Goal: Transaction & Acquisition: Purchase product/service

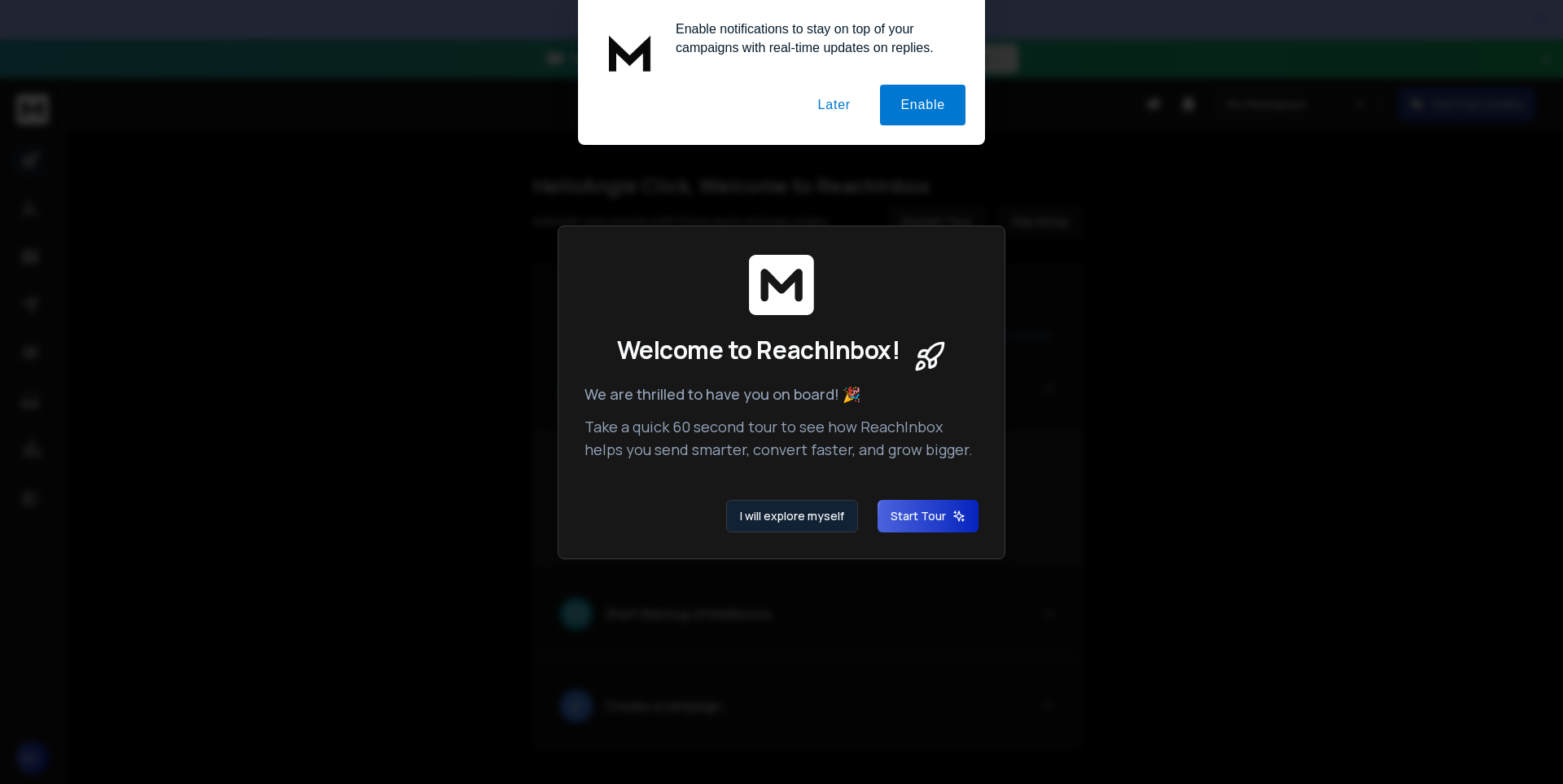
click at [813, 524] on button "I will explore myself" at bounding box center [793, 516] width 132 height 33
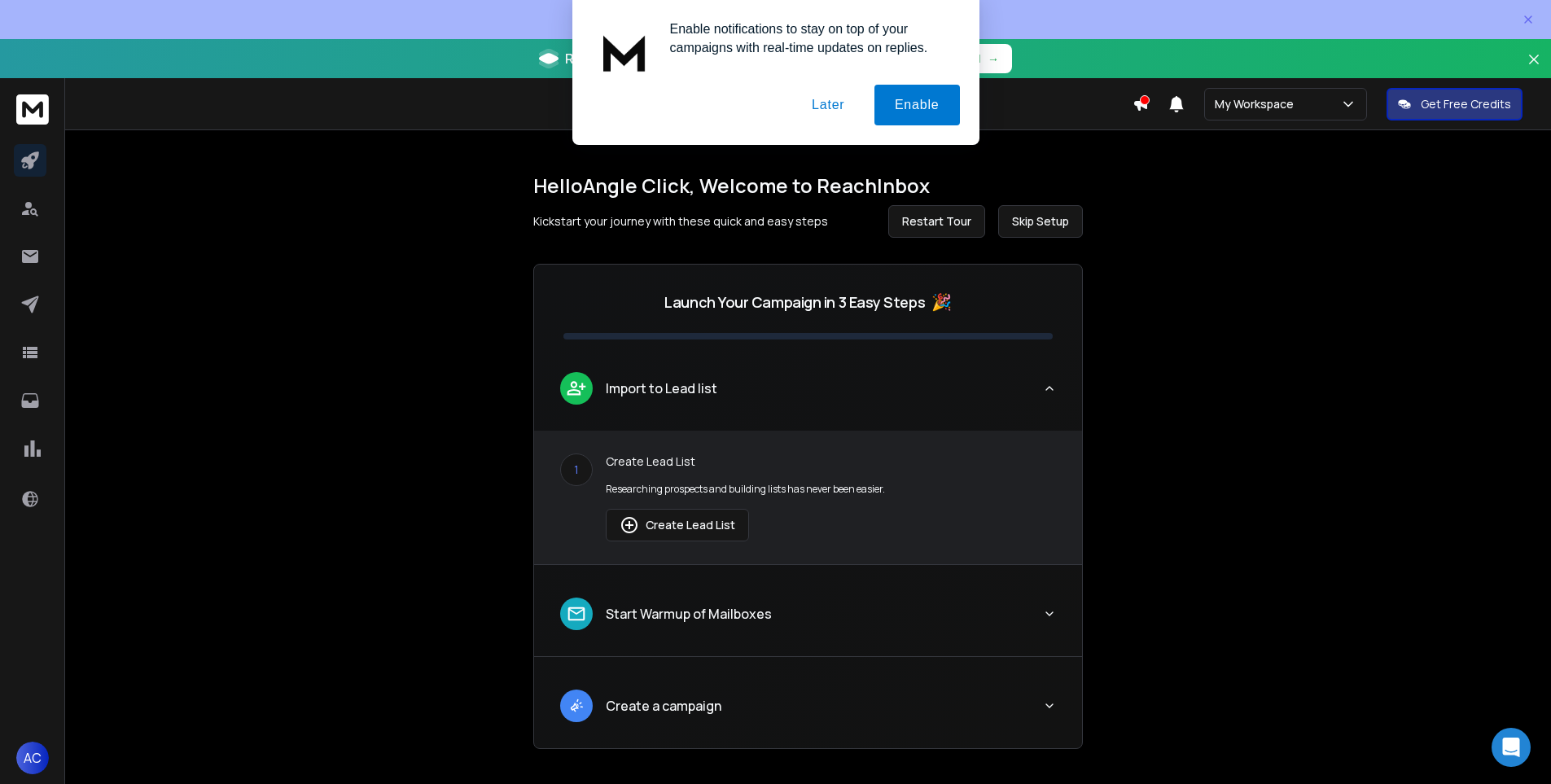
click at [825, 115] on button "Later" at bounding box center [828, 105] width 73 height 41
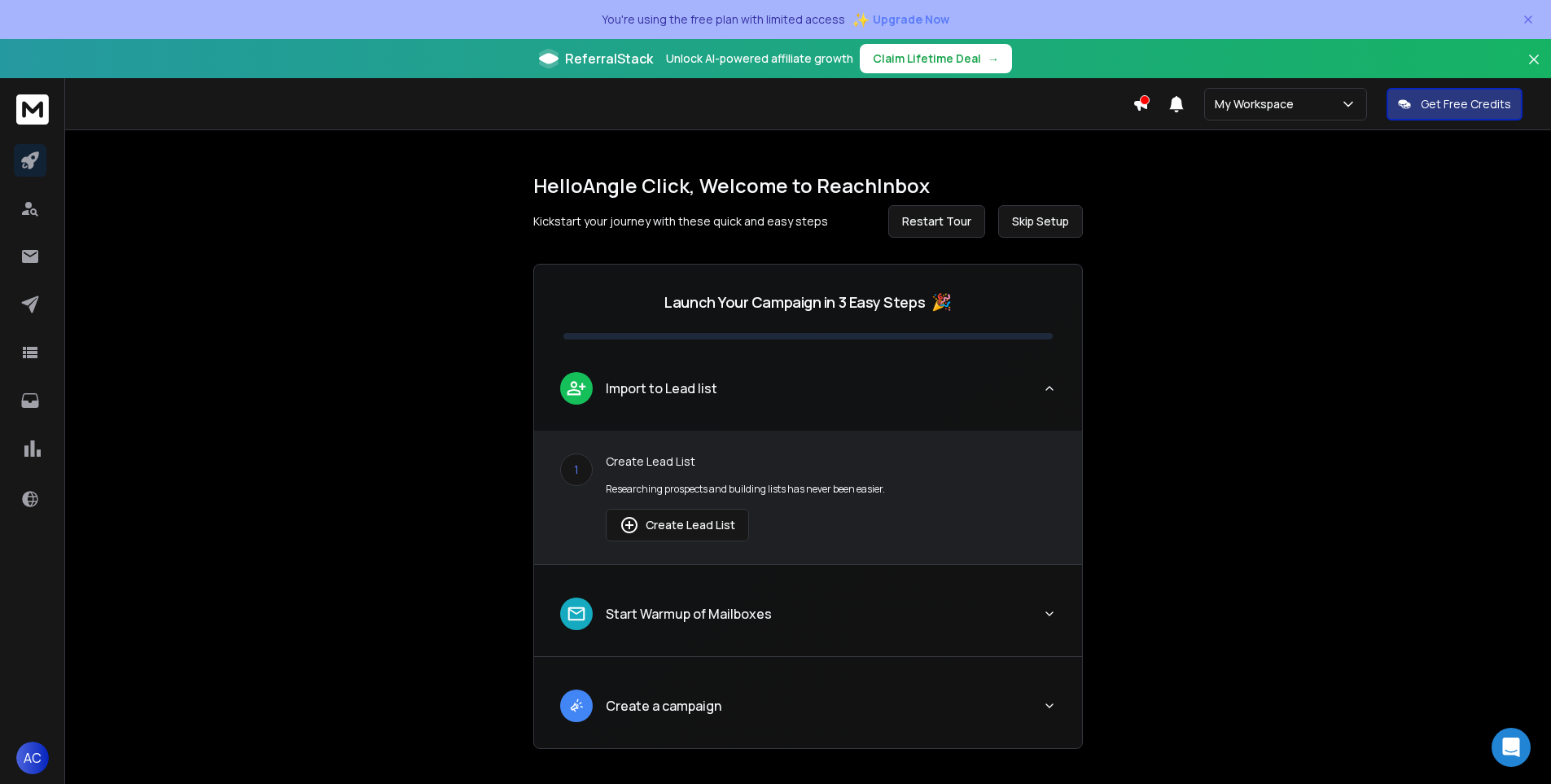
click at [1529, 59] on icon "Close banner" at bounding box center [1534, 59] width 15 height 15
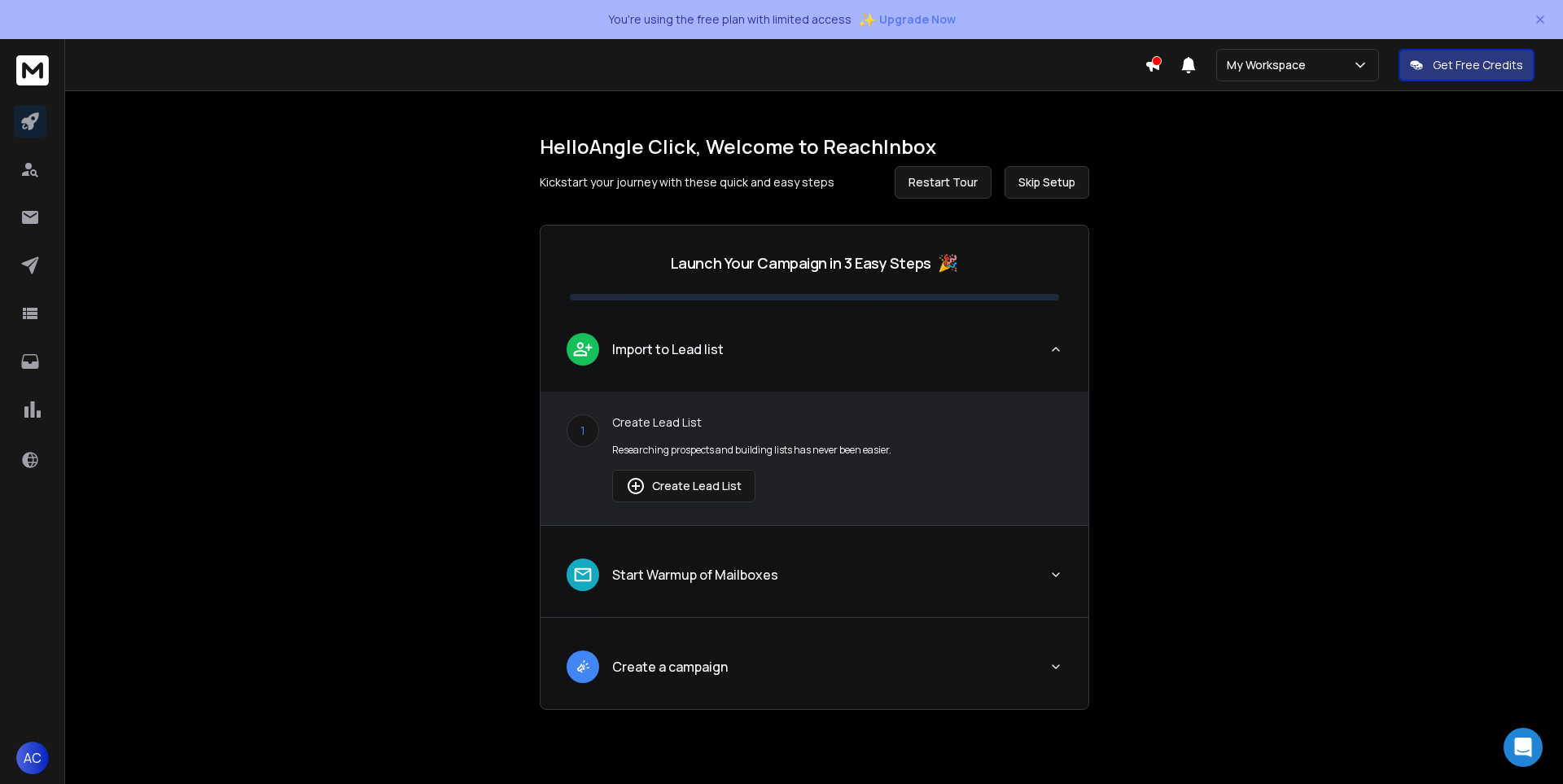
click at [1531, 19] on div "You're using the free plan with limited access ✨ Upgrade Now" at bounding box center [781, 20] width 1563 height 39
click at [1543, 21] on icon "Close notification" at bounding box center [1540, 20] width 13 height 13
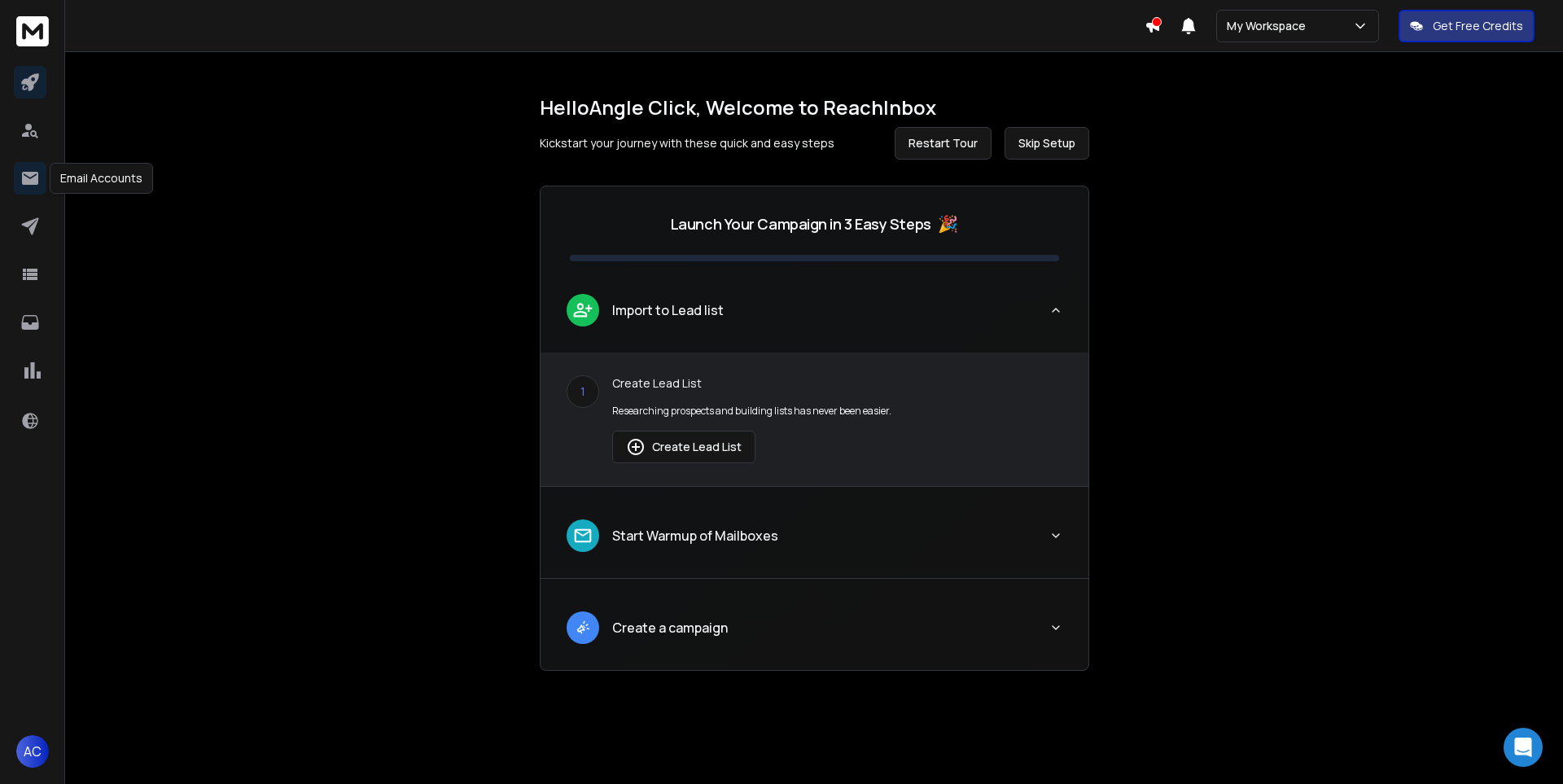
click at [21, 176] on icon at bounding box center [30, 178] width 20 height 20
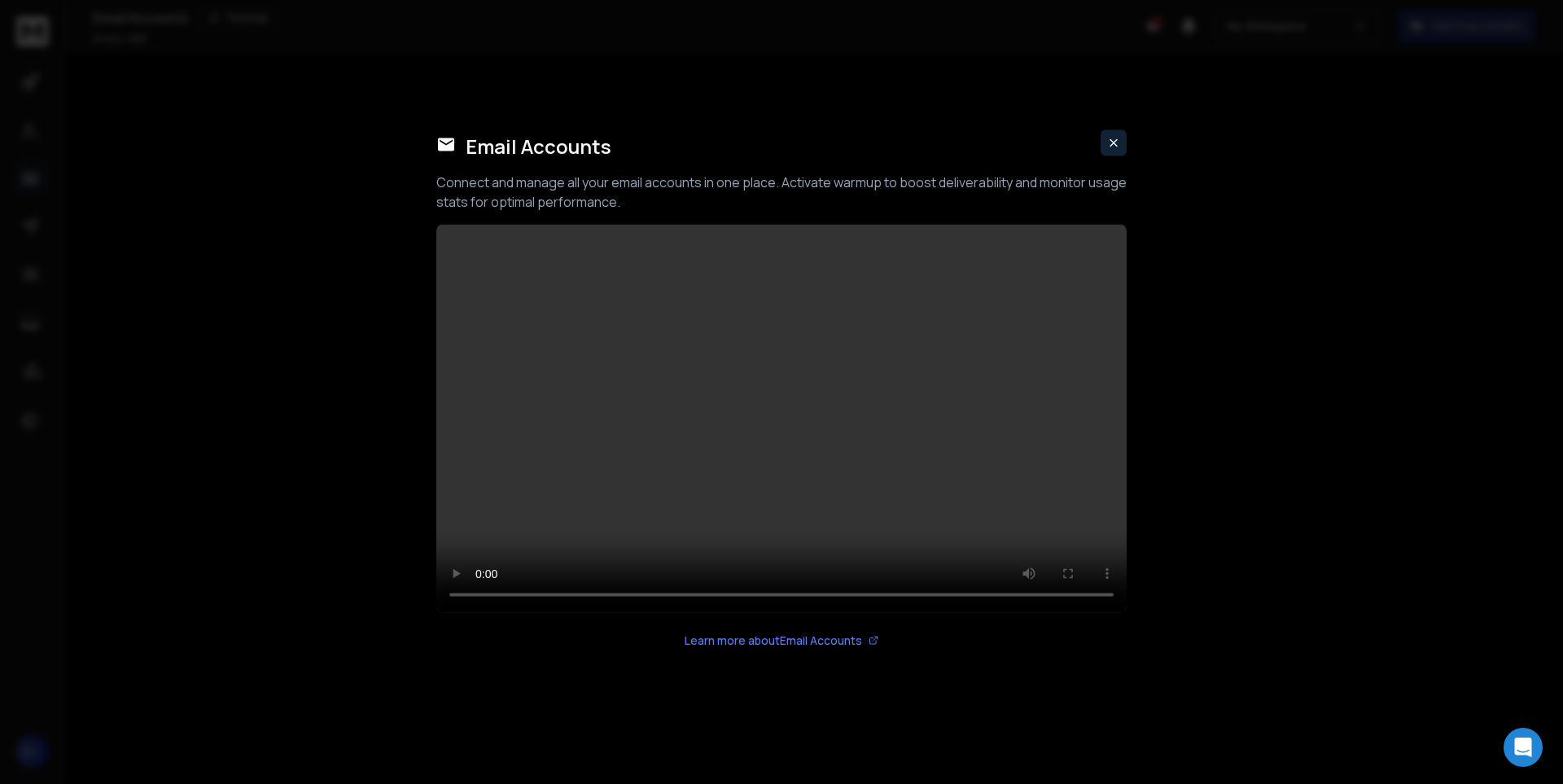
click at [1112, 142] on icon at bounding box center [1114, 143] width 13 height 13
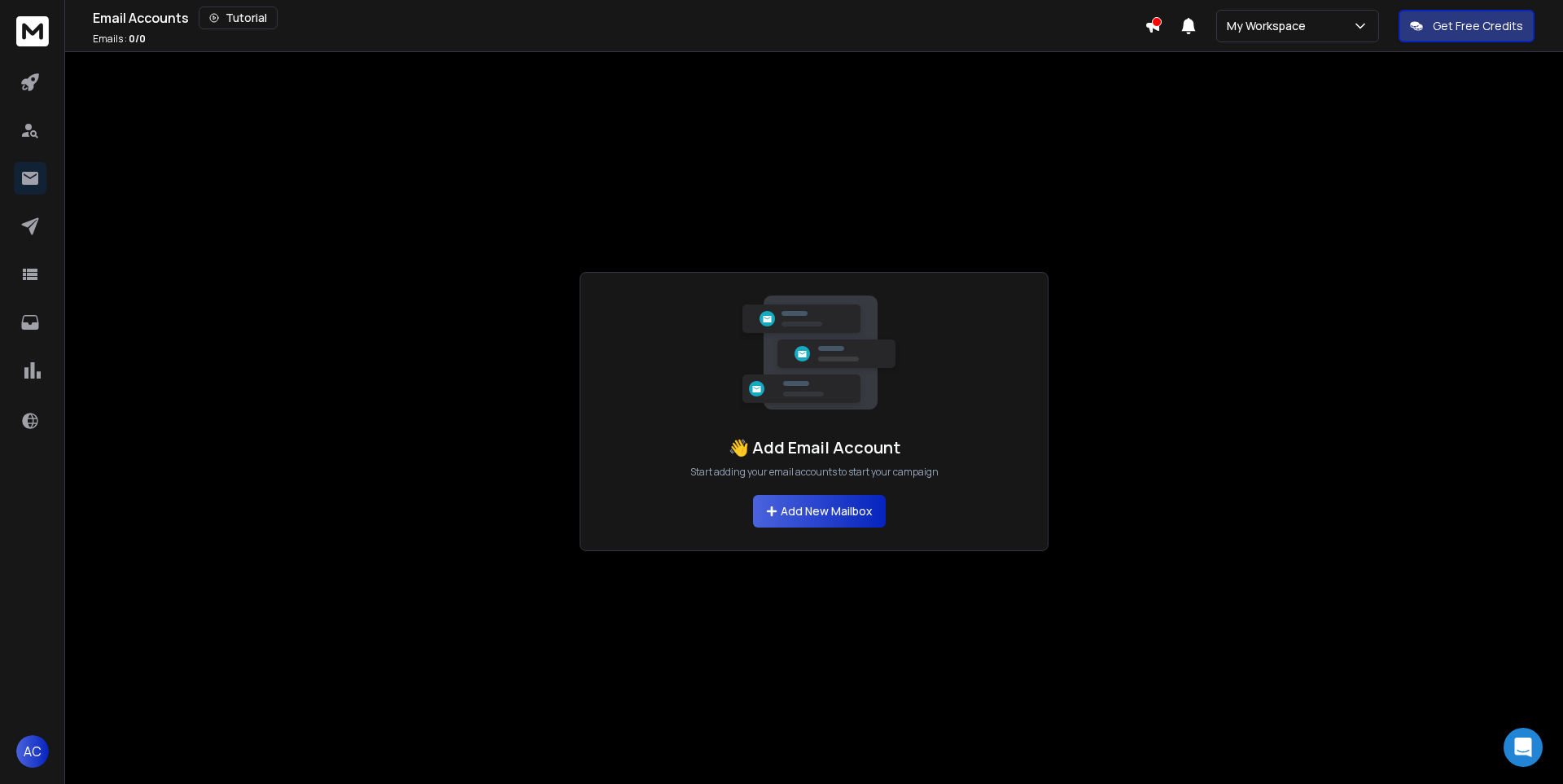
click at [805, 513] on button "Add New Mailbox" at bounding box center [819, 511] width 133 height 33
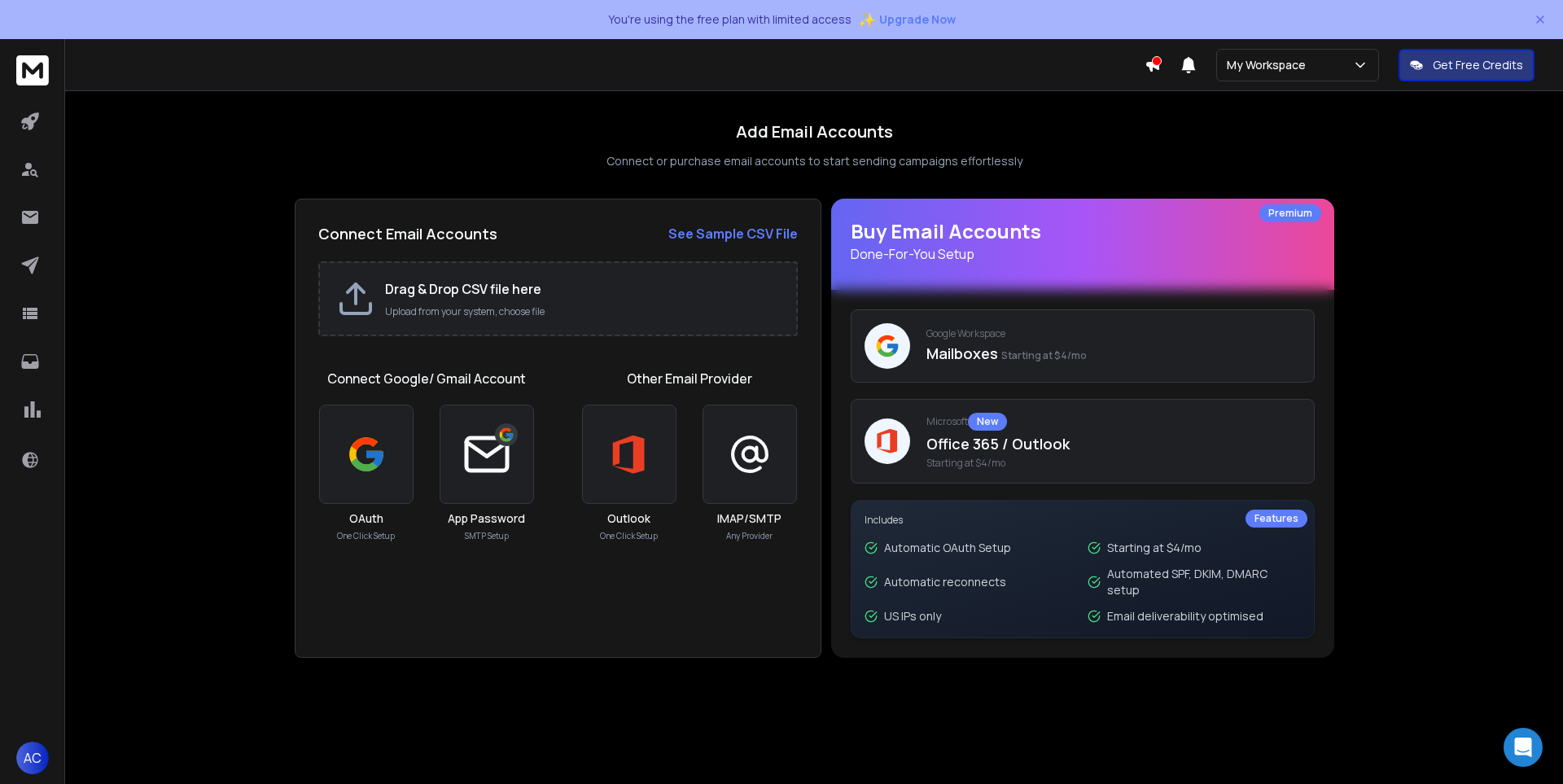
click at [963, 363] on p "Mailboxes Starting at $4/mo" at bounding box center [1113, 353] width 374 height 23
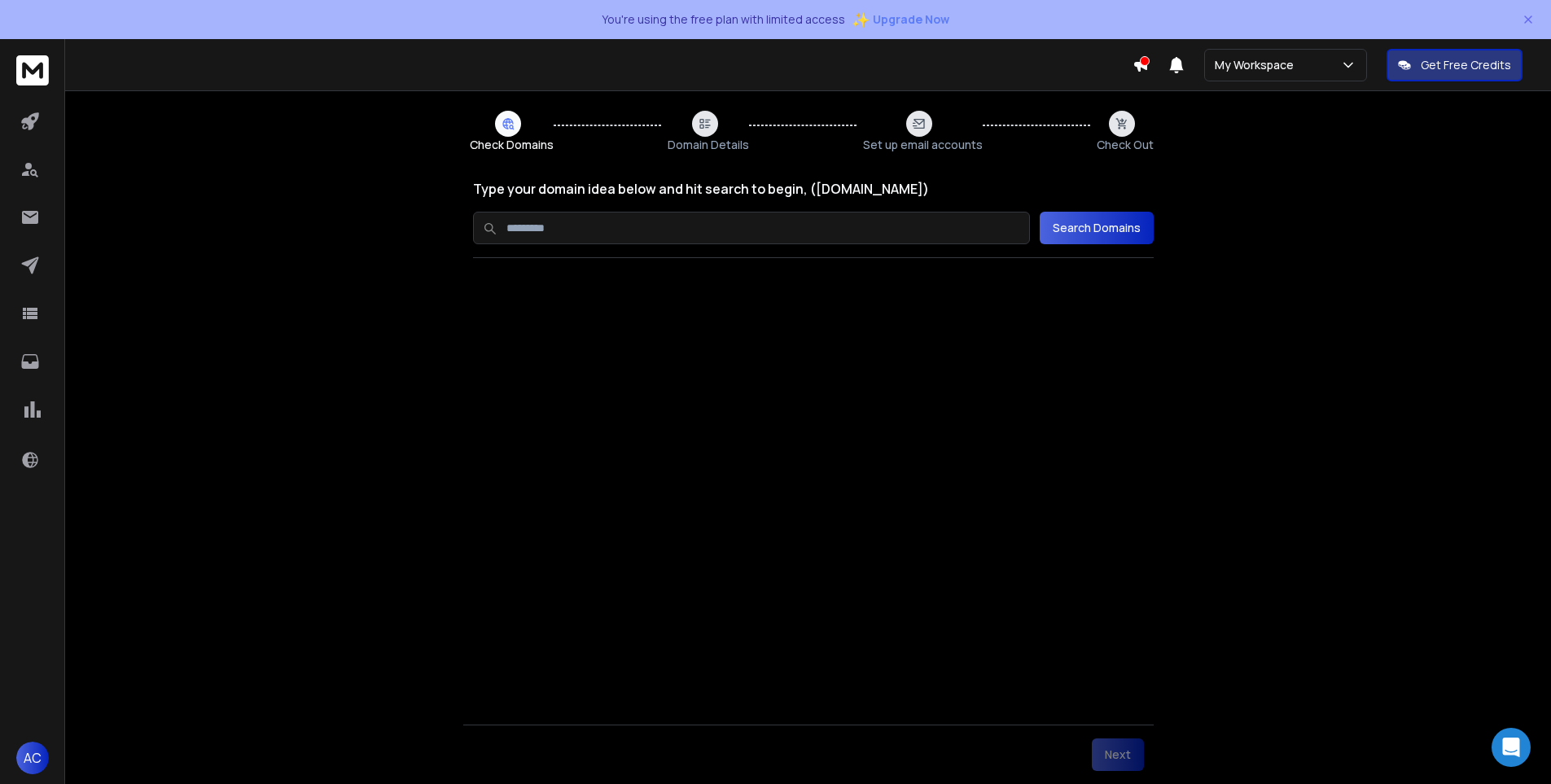
click at [725, 228] on input at bounding box center [751, 228] width 557 height 33
click at [1053, 229] on button "Search Domains" at bounding box center [1097, 228] width 114 height 33
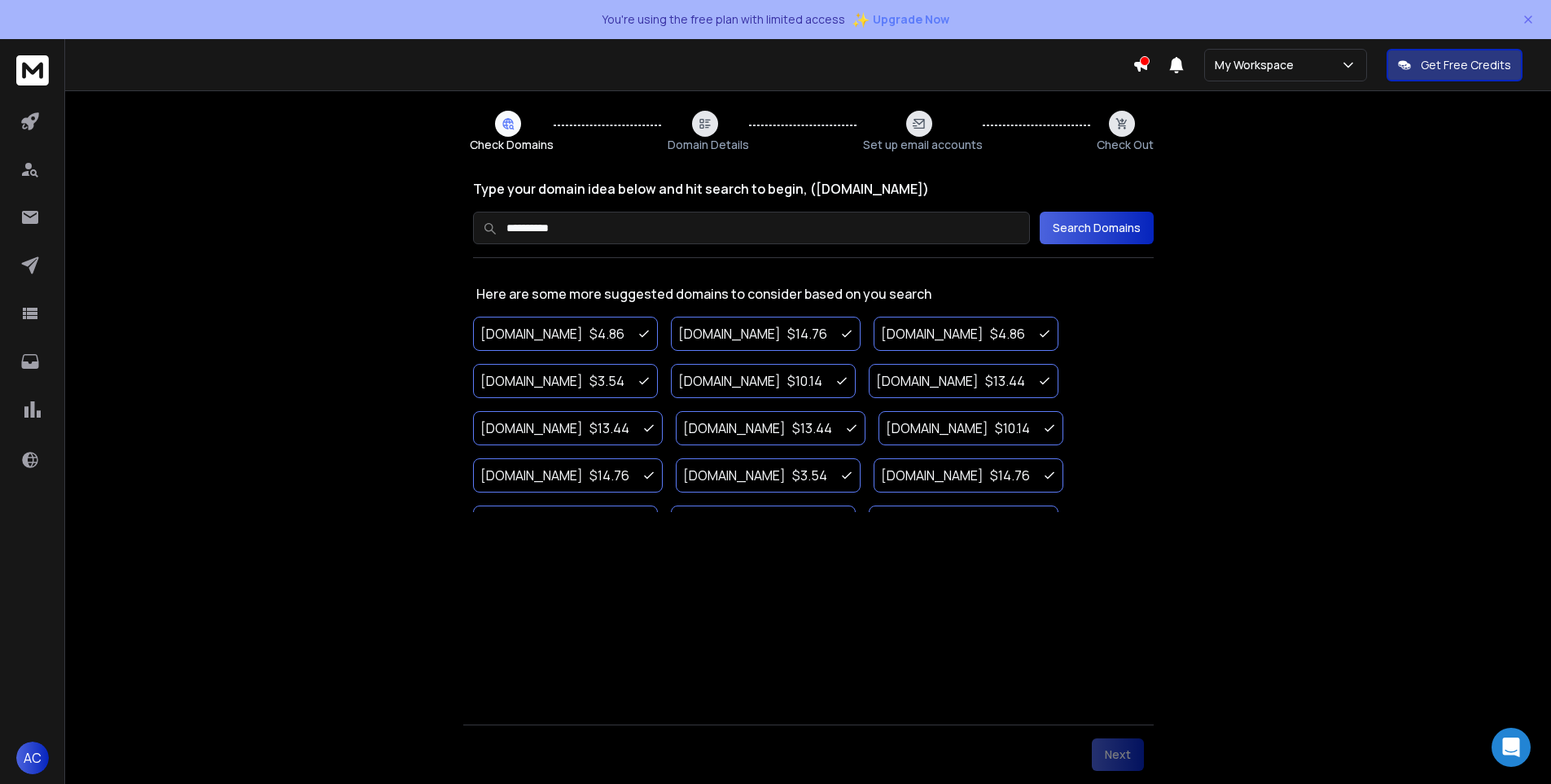
click at [634, 229] on input "**********" at bounding box center [751, 228] width 557 height 33
type input "**********"
drag, startPoint x: 895, startPoint y: 231, endPoint x: 489, endPoint y: 200, distance: 407.2
click at [489, 200] on div "**********" at bounding box center [808, 346] width 691 height 333
click at [318, 308] on section "Check Domains Domain Details Set up email accounts Check Out Type your domain i…" at bounding box center [808, 459] width 1486 height 735
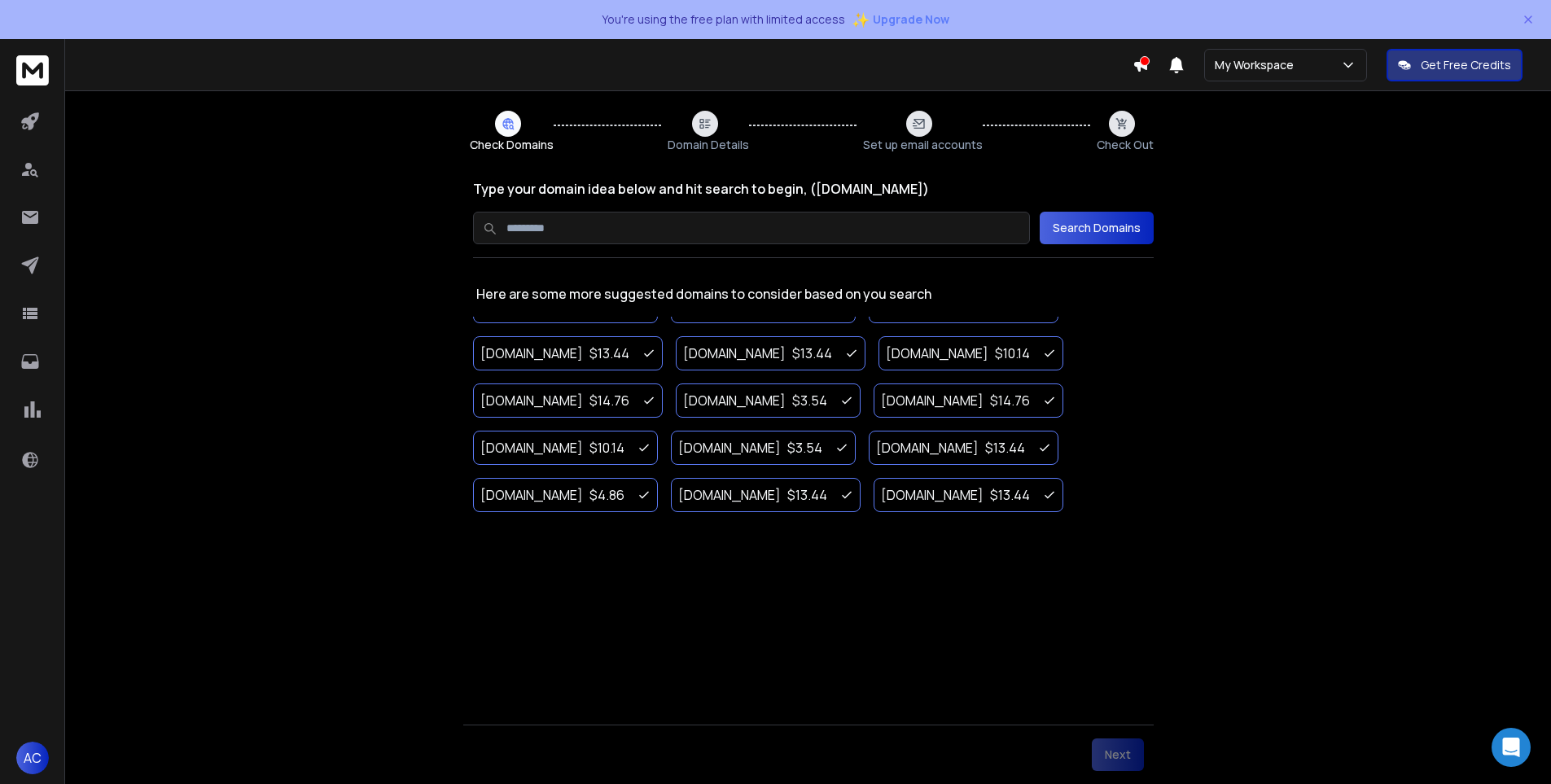
scroll to position [91, 0]
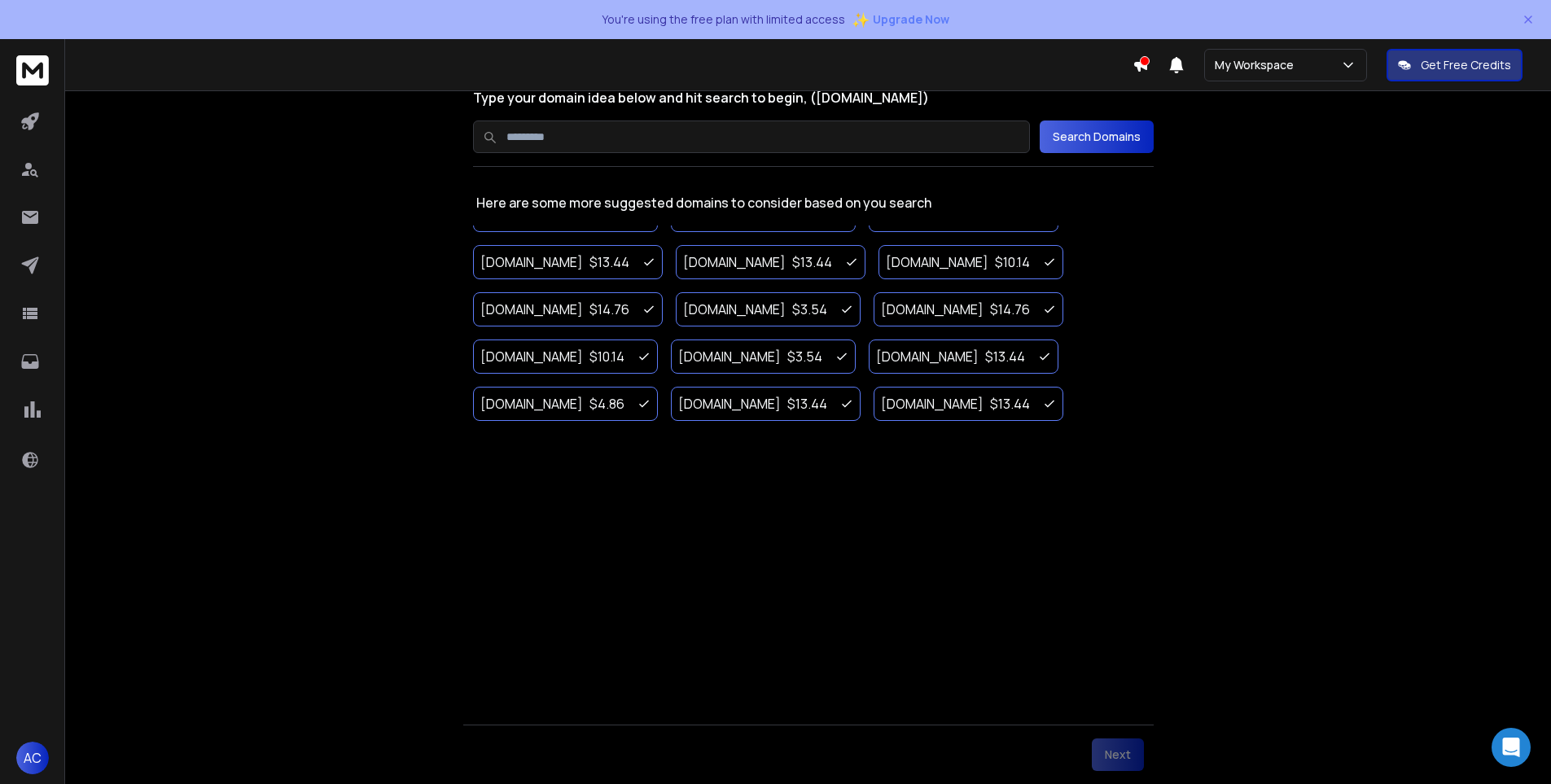
click at [565, 139] on input at bounding box center [751, 137] width 557 height 33
type input "**********"
click at [1109, 139] on button "Search Domains" at bounding box center [1097, 137] width 114 height 33
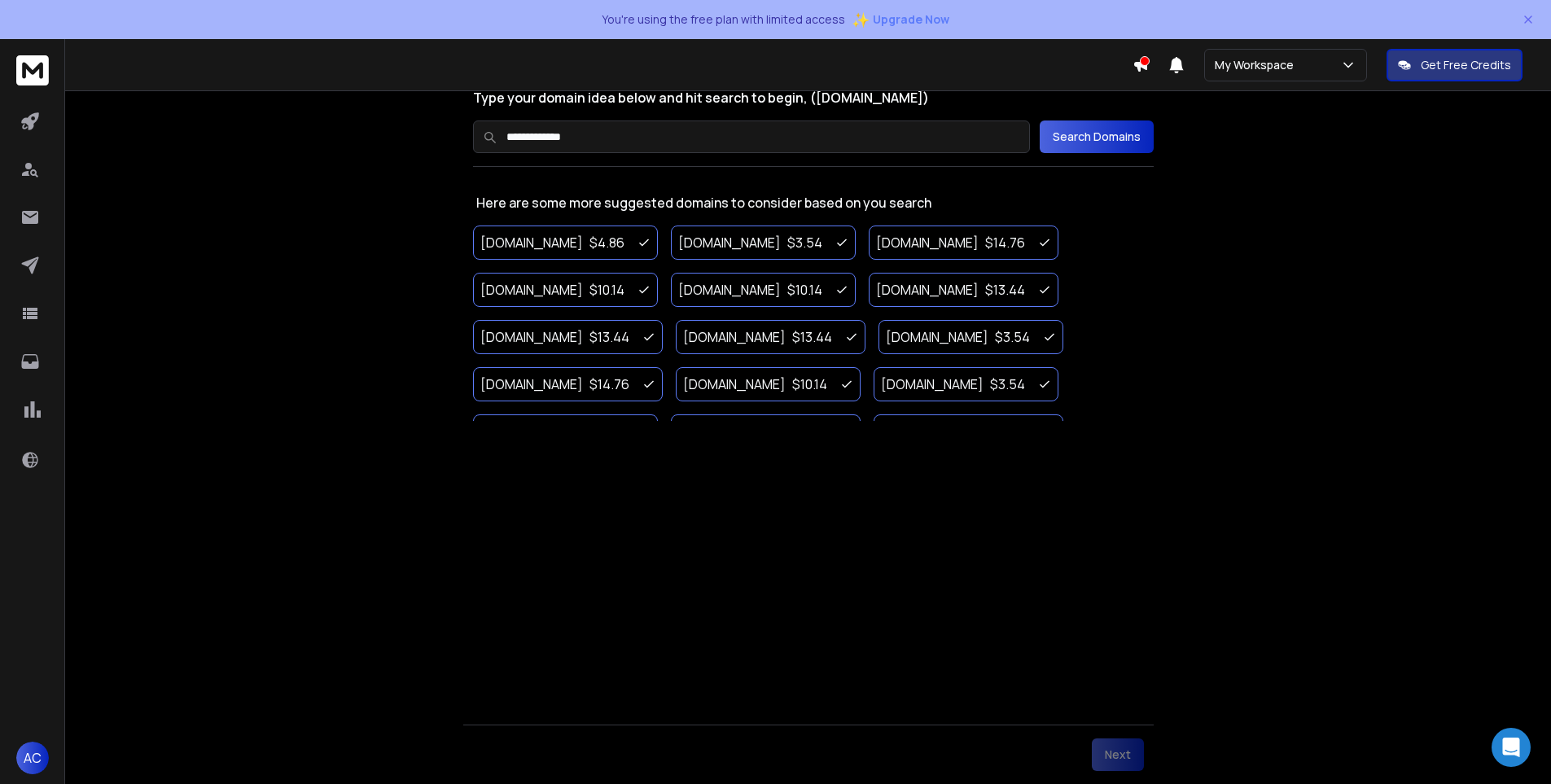
scroll to position [87, 0]
